Goal: Information Seeking & Learning: Check status

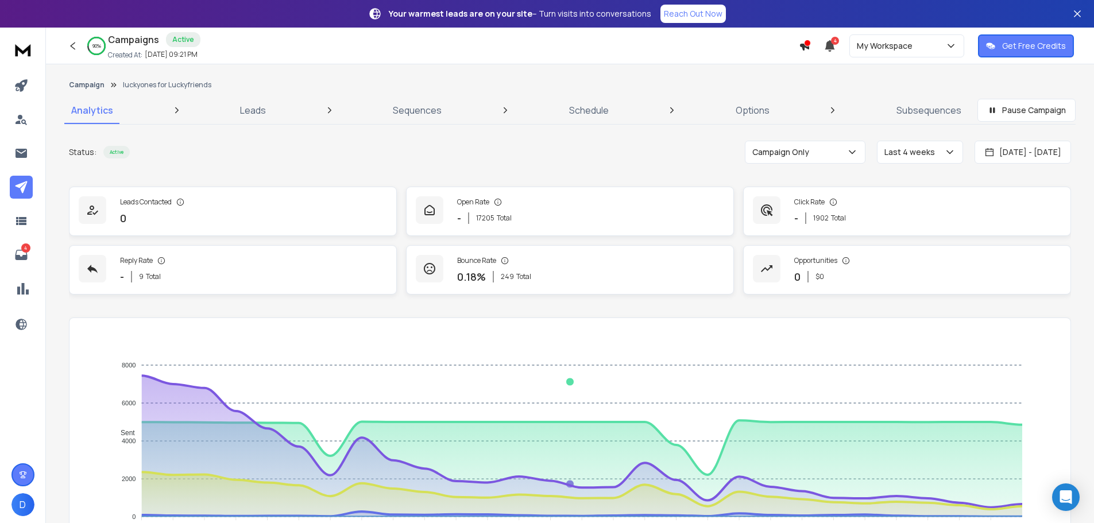
scroll to position [287, 0]
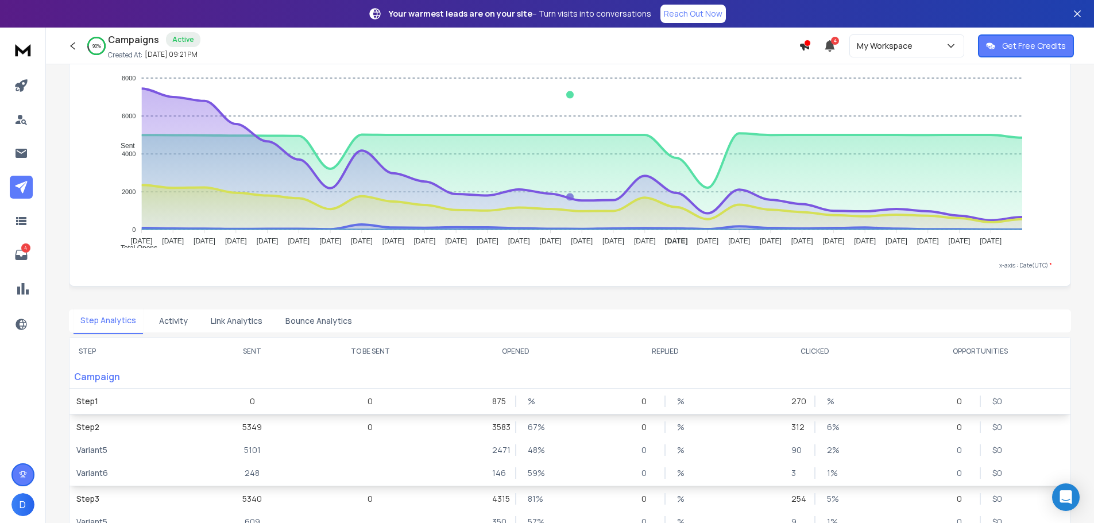
click at [172, 318] on button "Activity" at bounding box center [173, 321] width 43 height 25
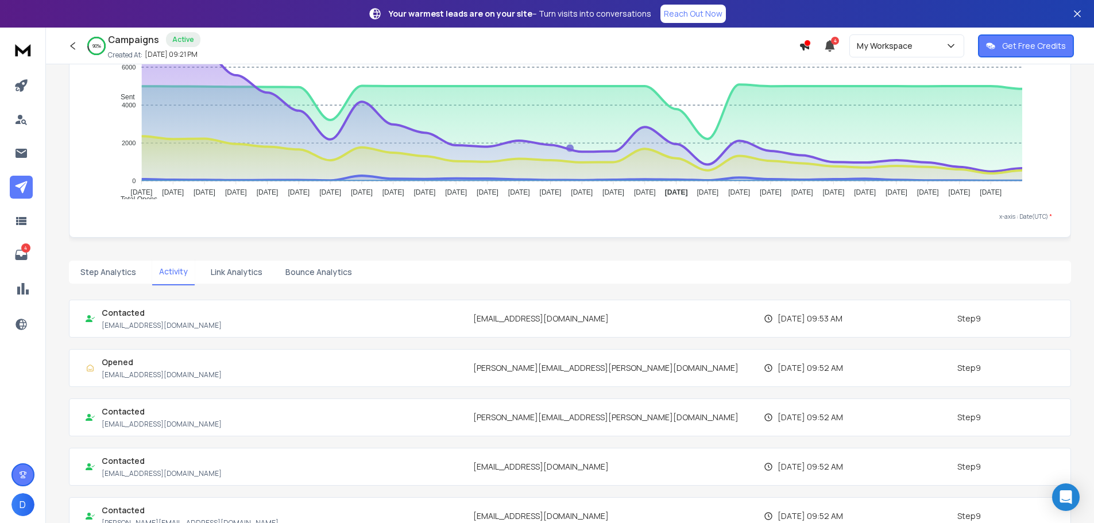
scroll to position [345, 0]
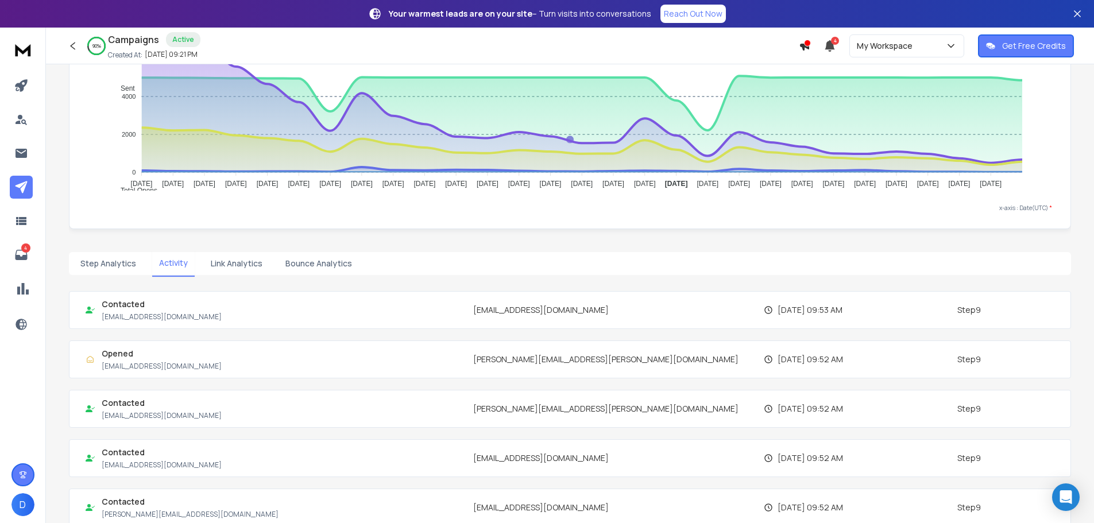
click at [125, 267] on button "Step Analytics" at bounding box center [109, 263] width 70 height 25
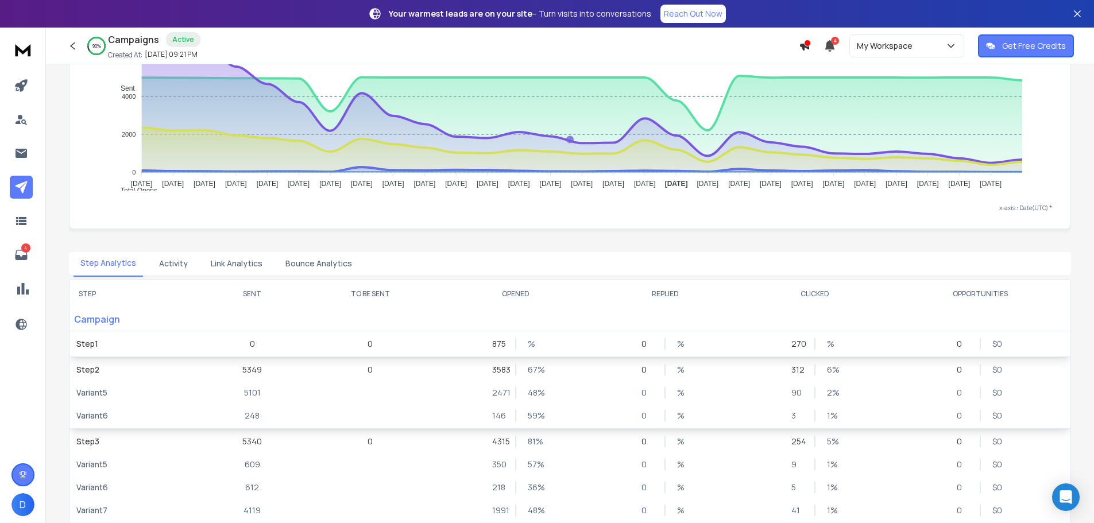
click at [184, 267] on button "Activity" at bounding box center [173, 263] width 43 height 25
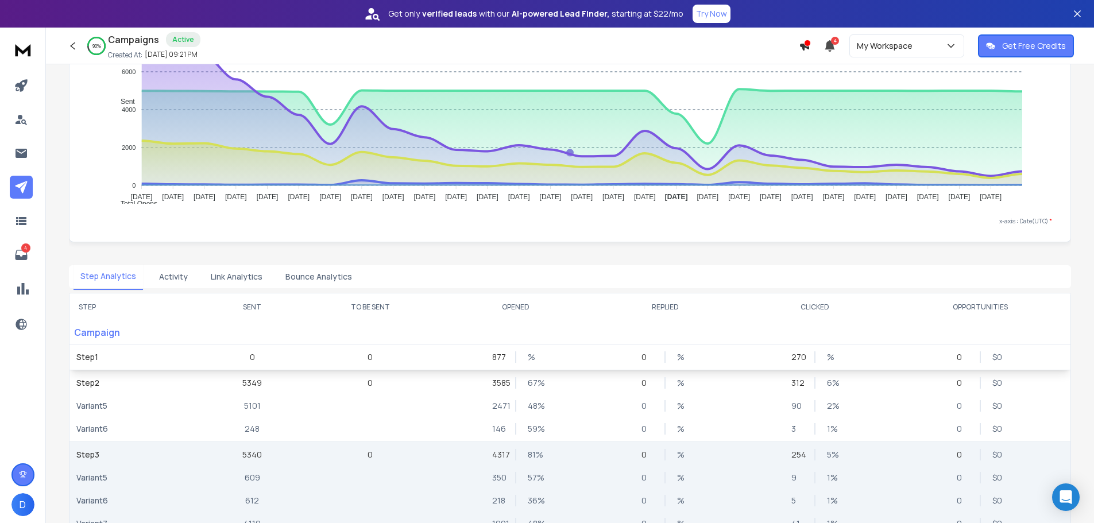
scroll to position [423, 0]
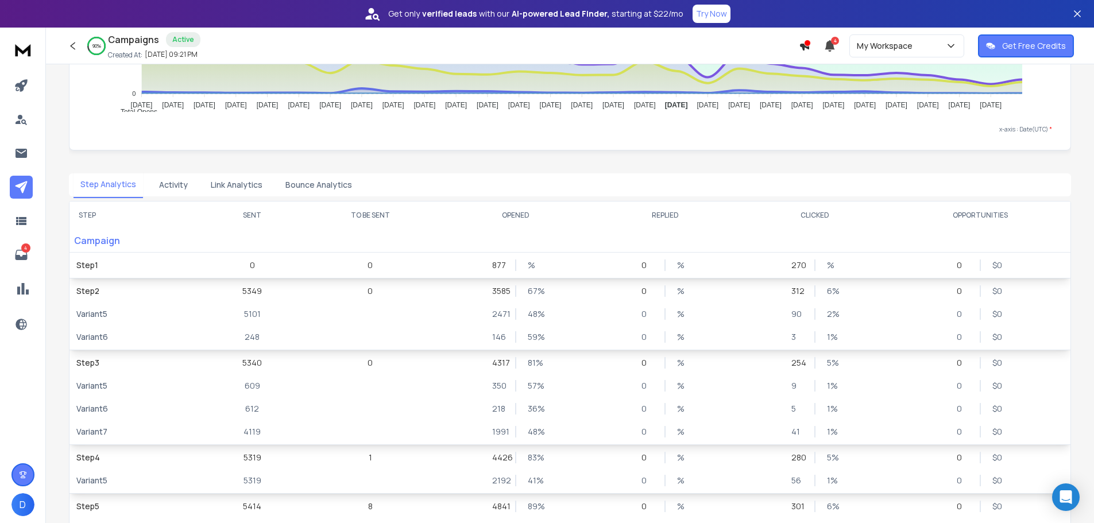
click at [176, 184] on div "Leads Contacted 0 Open Rate - 17211 Total Click Rate - 1905 Total Reply Rate - …" at bounding box center [570, 379] width 1003 height 1232
